Goal: Navigation & Orientation: Find specific page/section

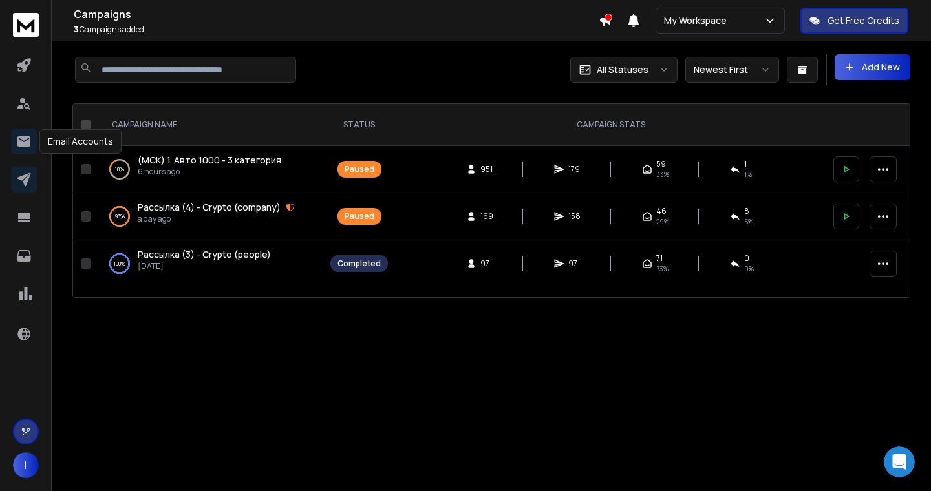
click at [23, 141] on icon at bounding box center [24, 142] width 16 height 16
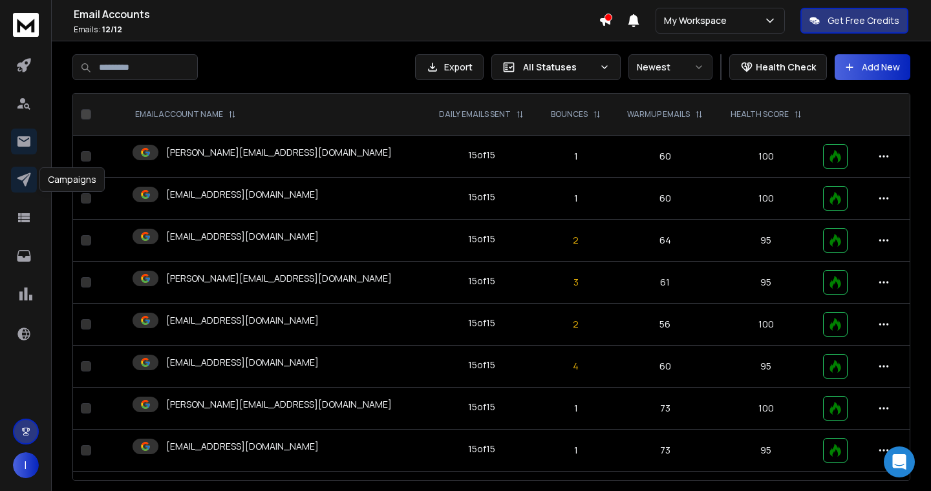
click at [27, 169] on link at bounding box center [24, 180] width 26 height 26
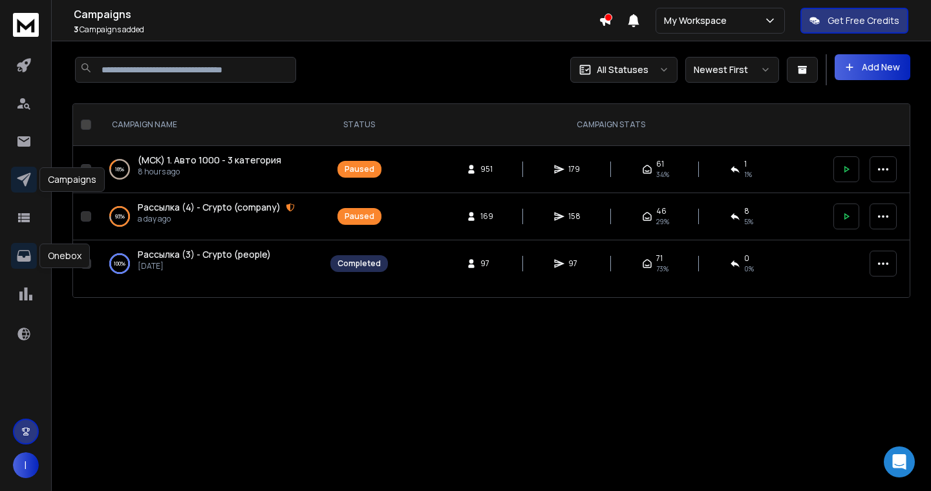
click at [27, 263] on icon at bounding box center [24, 256] width 16 height 16
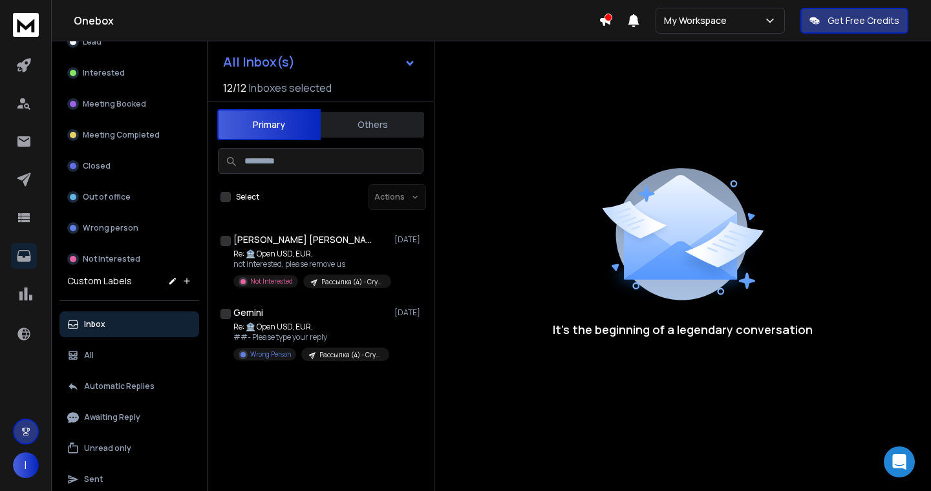
scroll to position [221, 0]
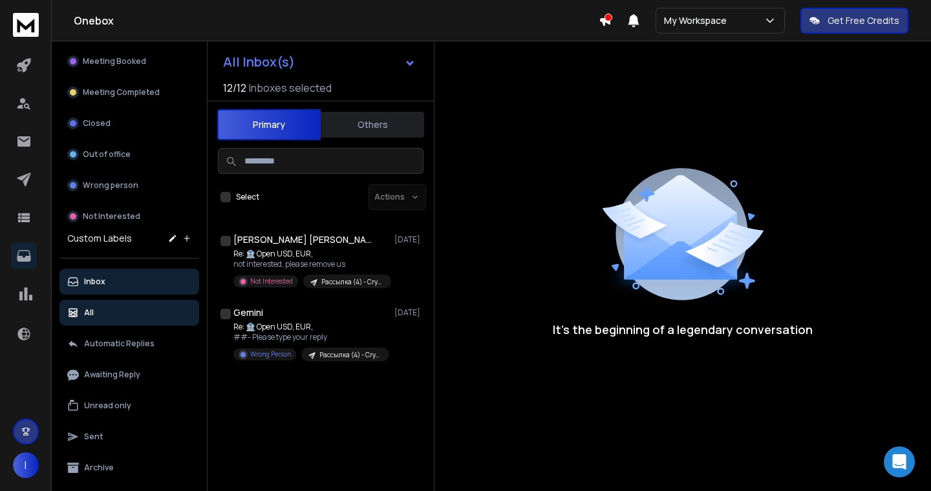
click at [122, 300] on button "All" at bounding box center [129, 313] width 140 height 26
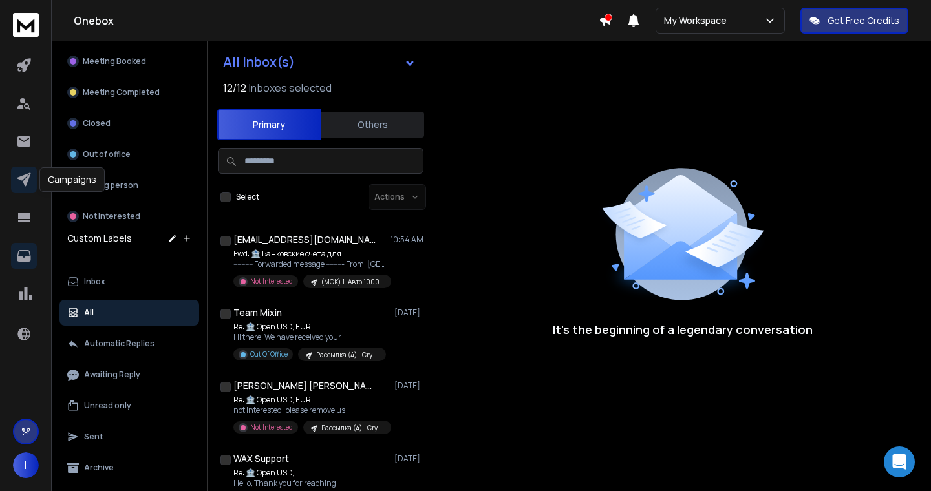
click at [29, 172] on icon at bounding box center [24, 180] width 16 height 16
